Goal: Information Seeking & Learning: Learn about a topic

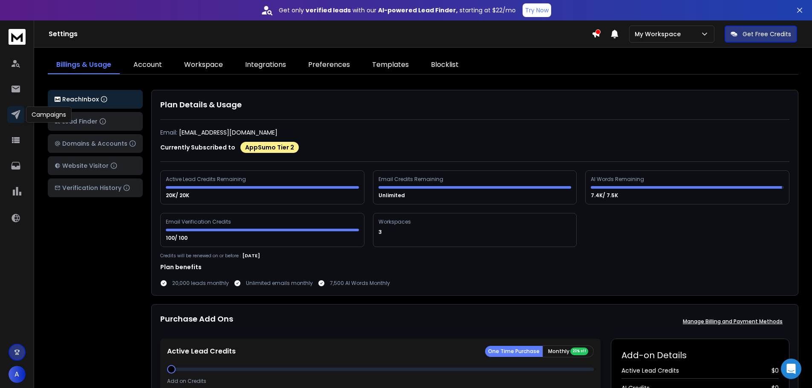
click at [9, 116] on link at bounding box center [15, 114] width 17 height 17
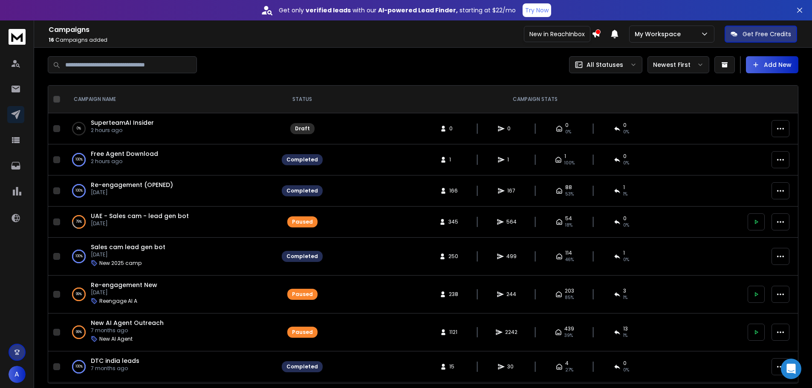
click at [598, 32] on div at bounding box center [598, 31] width 5 height 5
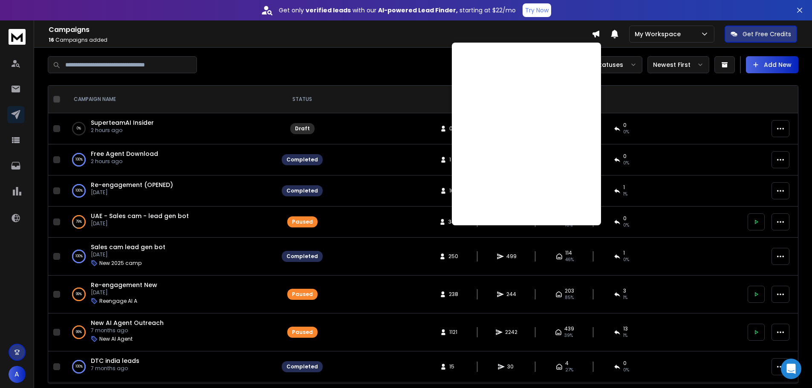
click at [395, 70] on div at bounding box center [236, 64] width 376 height 17
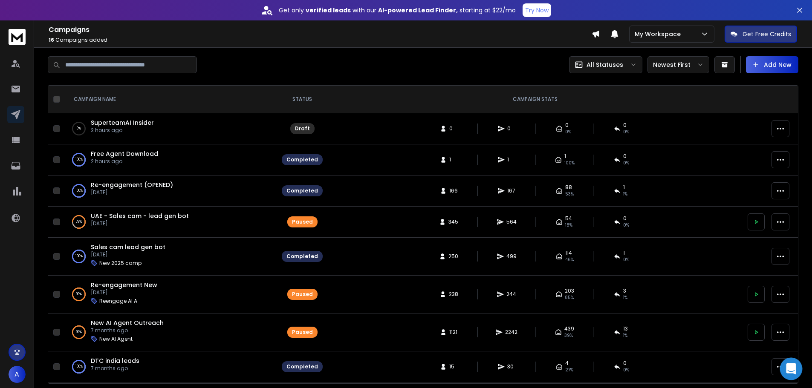
click at [794, 368] on icon "Open Intercom Messenger" at bounding box center [791, 369] width 10 height 11
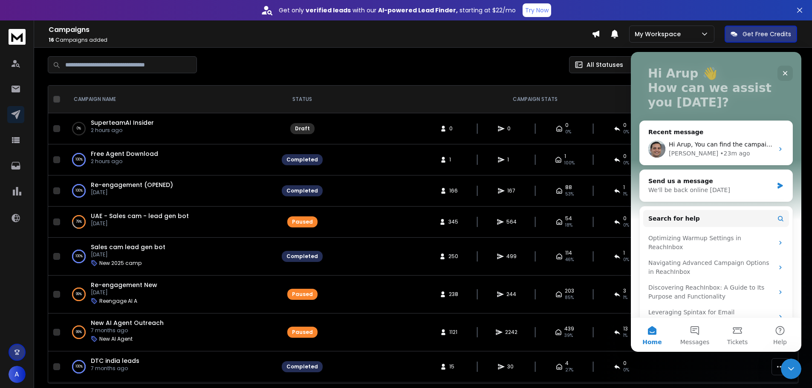
scroll to position [43, 0]
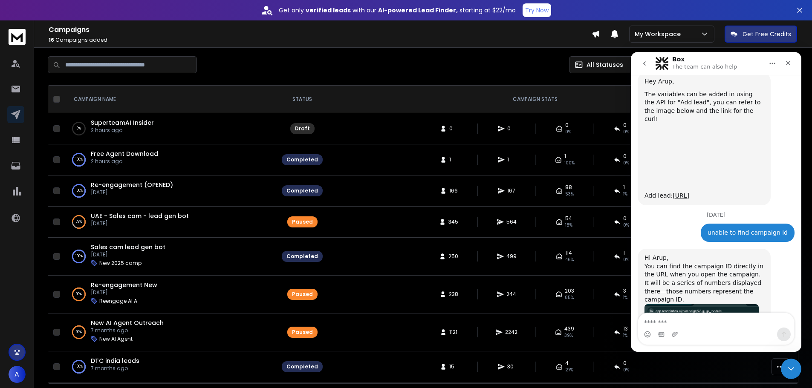
scroll to position [762, 0]
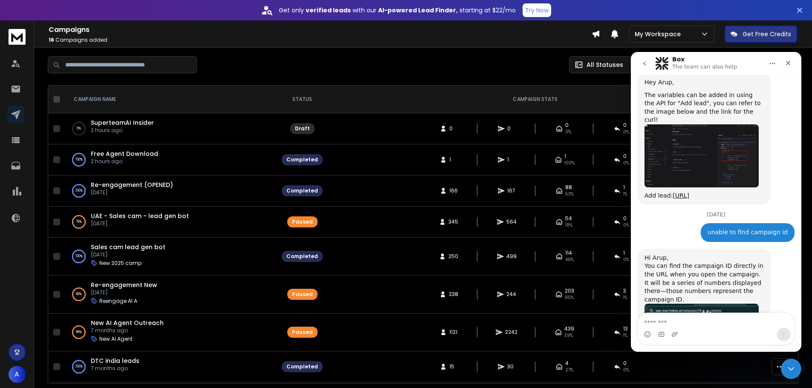
click at [689, 304] on img "Raj says…" at bounding box center [702, 317] width 114 height 27
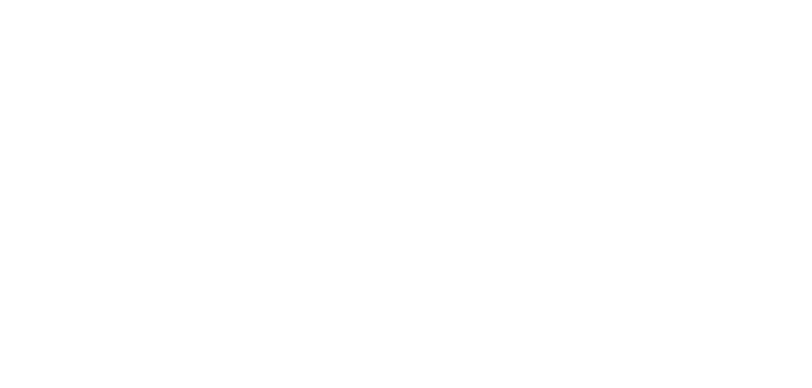
scroll to position [0, 0]
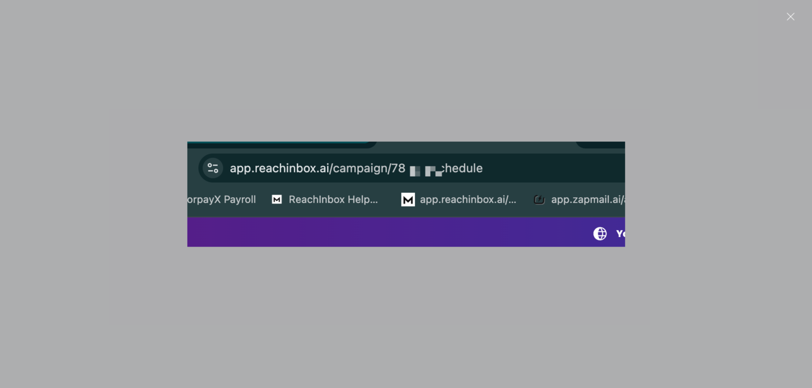
click at [710, 233] on div "Intercom messenger" at bounding box center [406, 194] width 812 height 388
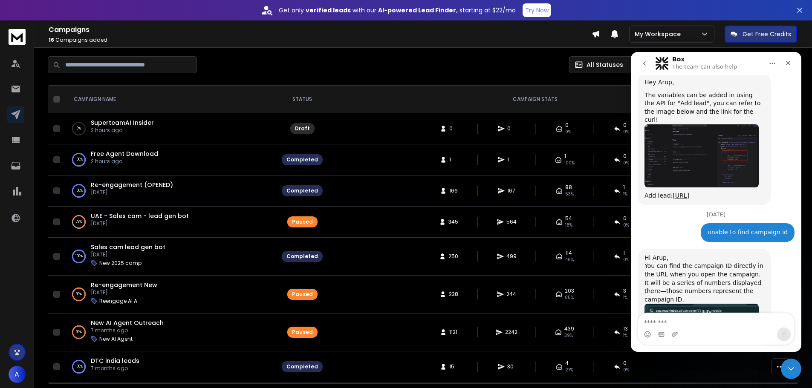
click at [138, 153] on span "Free Agent Download" at bounding box center [124, 154] width 67 height 9
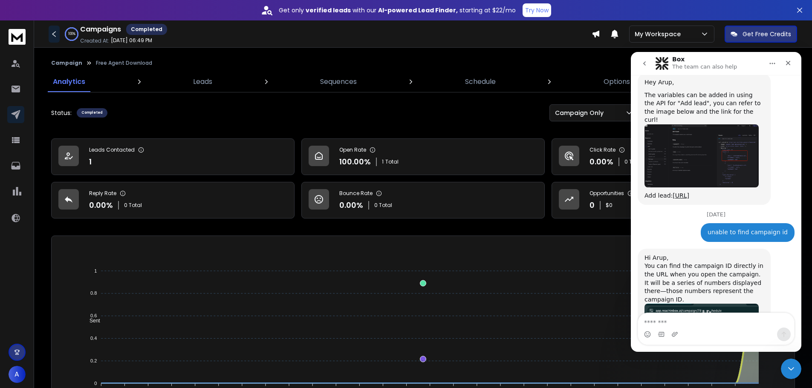
click at [55, 36] on icon at bounding box center [53, 34] width 3 height 6
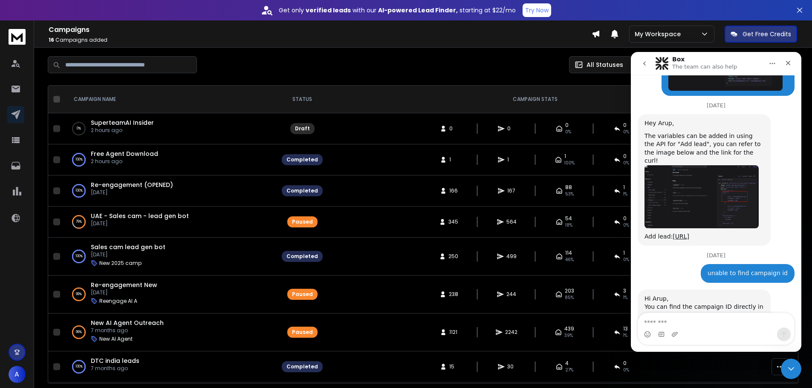
scroll to position [719, 0]
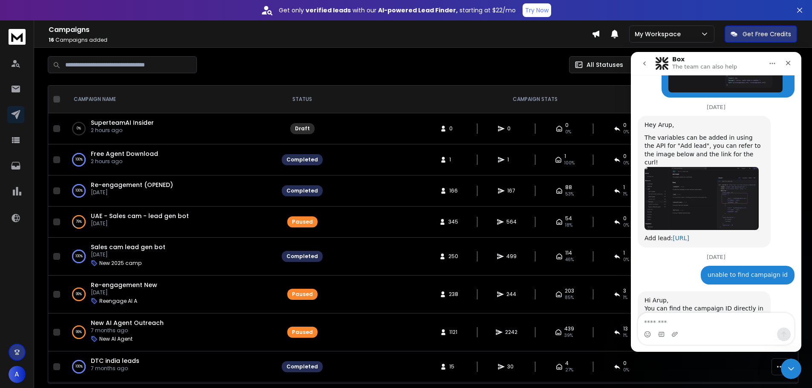
click at [690, 235] on link "[URL]" at bounding box center [681, 238] width 17 height 7
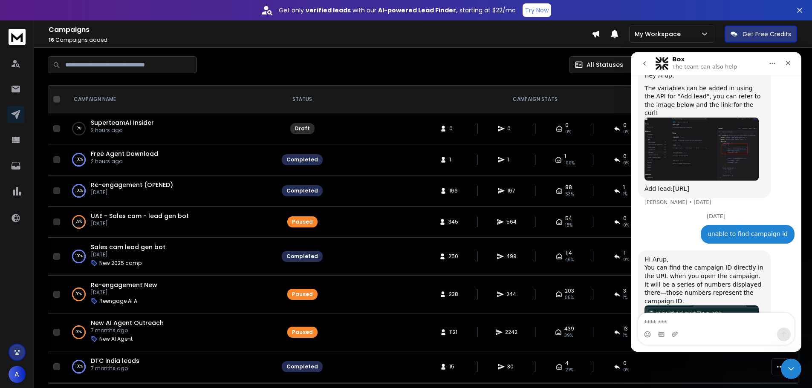
scroll to position [770, 0]
